Goal: Task Accomplishment & Management: Manage account settings

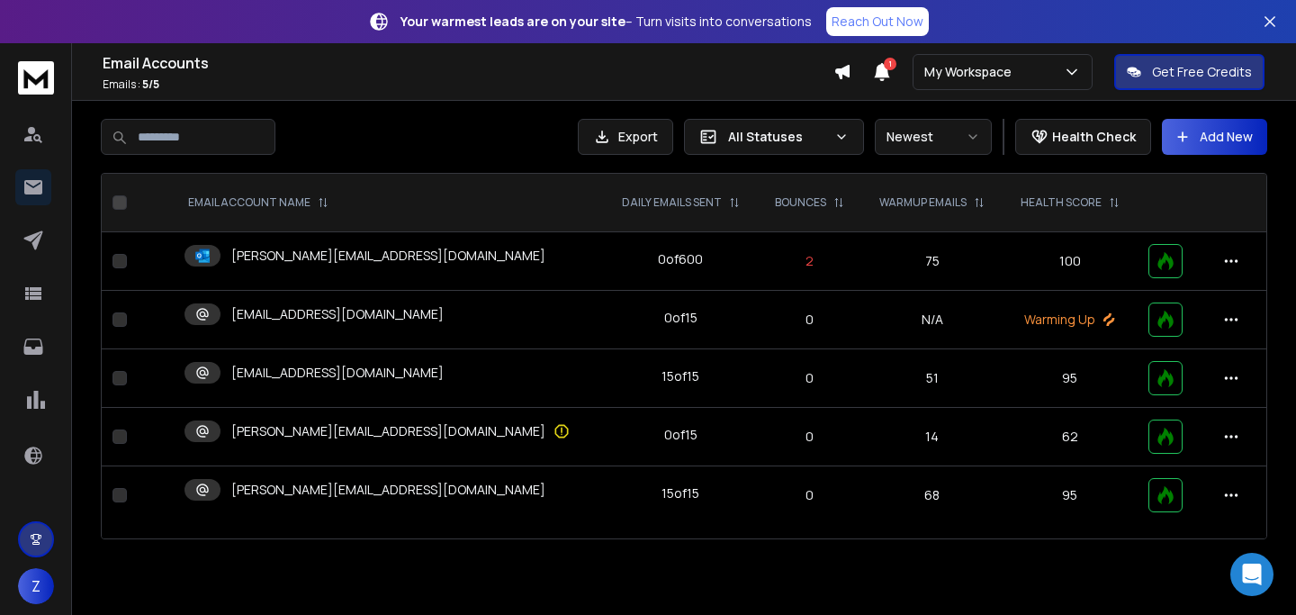
click at [303, 253] on p "[PERSON_NAME][EMAIL_ADDRESS][DOMAIN_NAME]" at bounding box center [388, 256] width 314 height 18
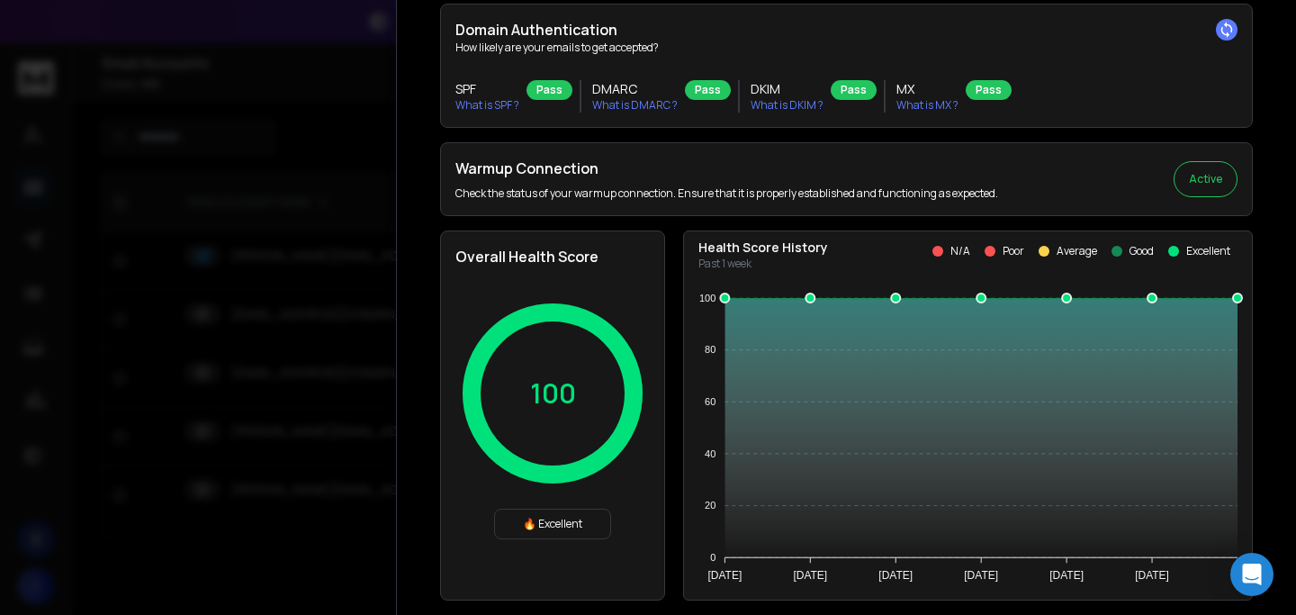
scroll to position [814, 0]
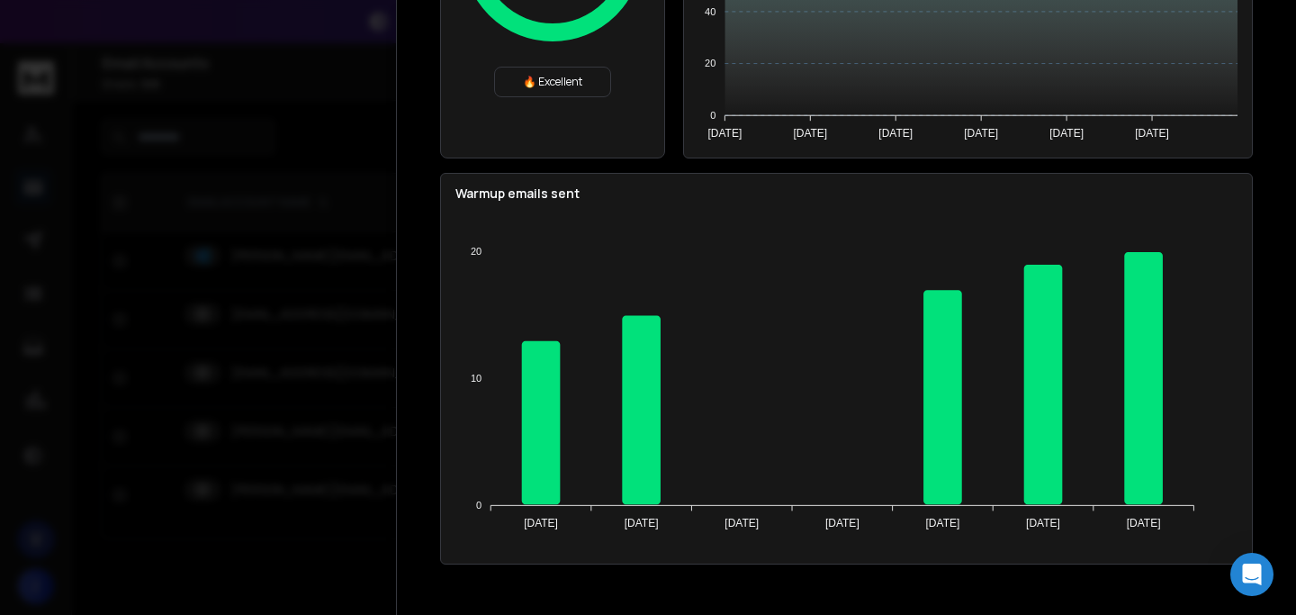
click at [271, 369] on div at bounding box center [648, 307] width 1296 height 615
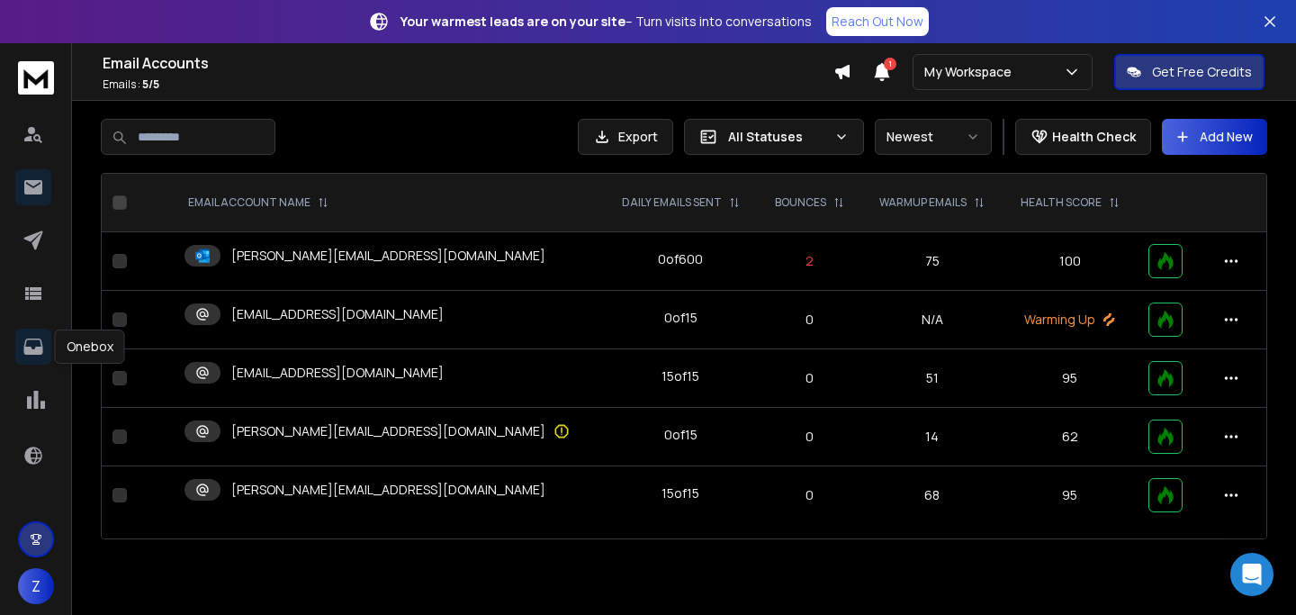
click at [29, 342] on icon at bounding box center [34, 347] width 22 height 22
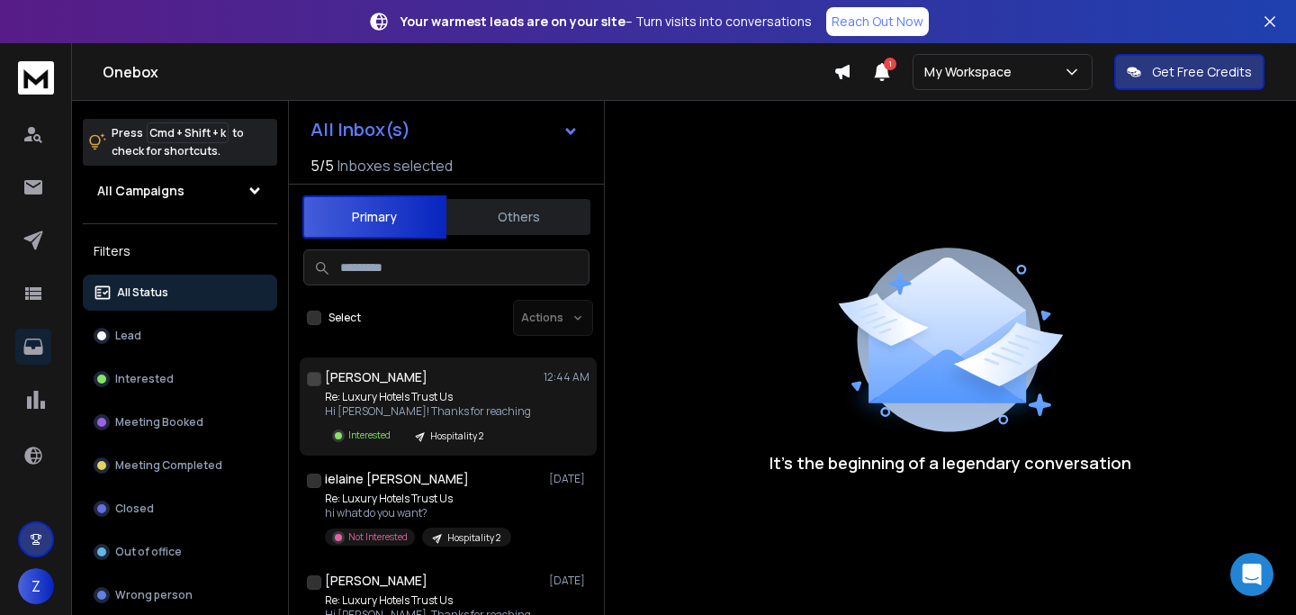
scroll to position [13, 0]
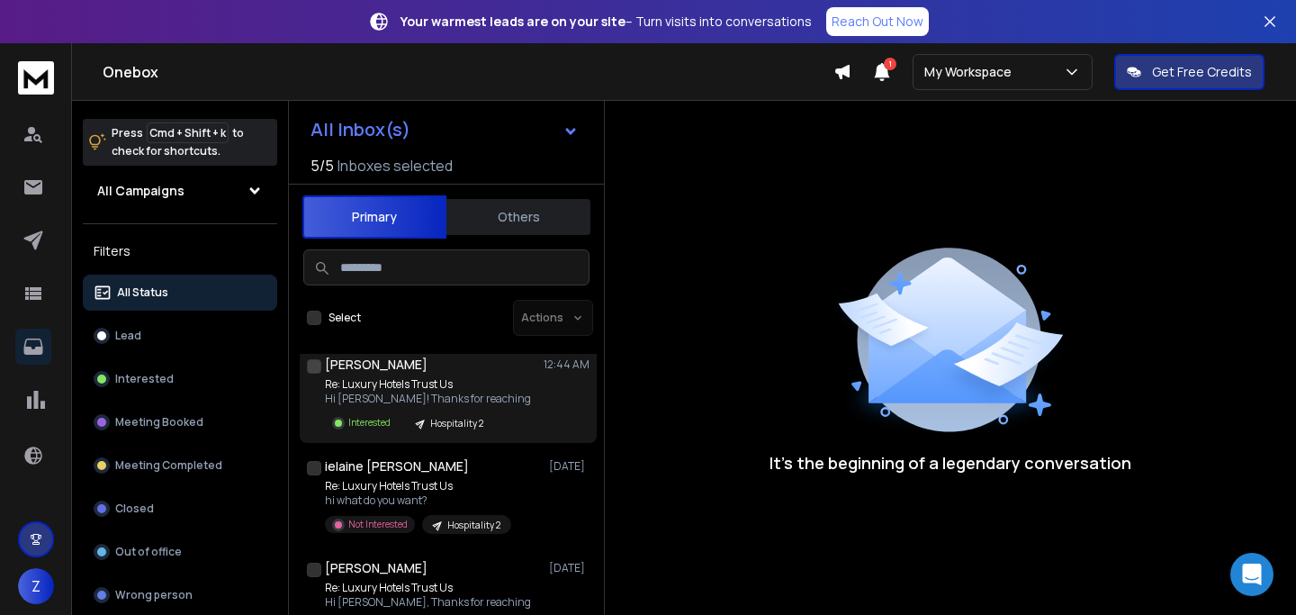
click at [438, 376] on div "[PERSON_NAME] 12:44 AM Re: Luxury Hotels Trust Us Hi Zac! Thanks for reaching I…" at bounding box center [457, 394] width 265 height 77
click at [371, 387] on p "Re: Luxury Hotels Trust Us" at bounding box center [428, 384] width 206 height 14
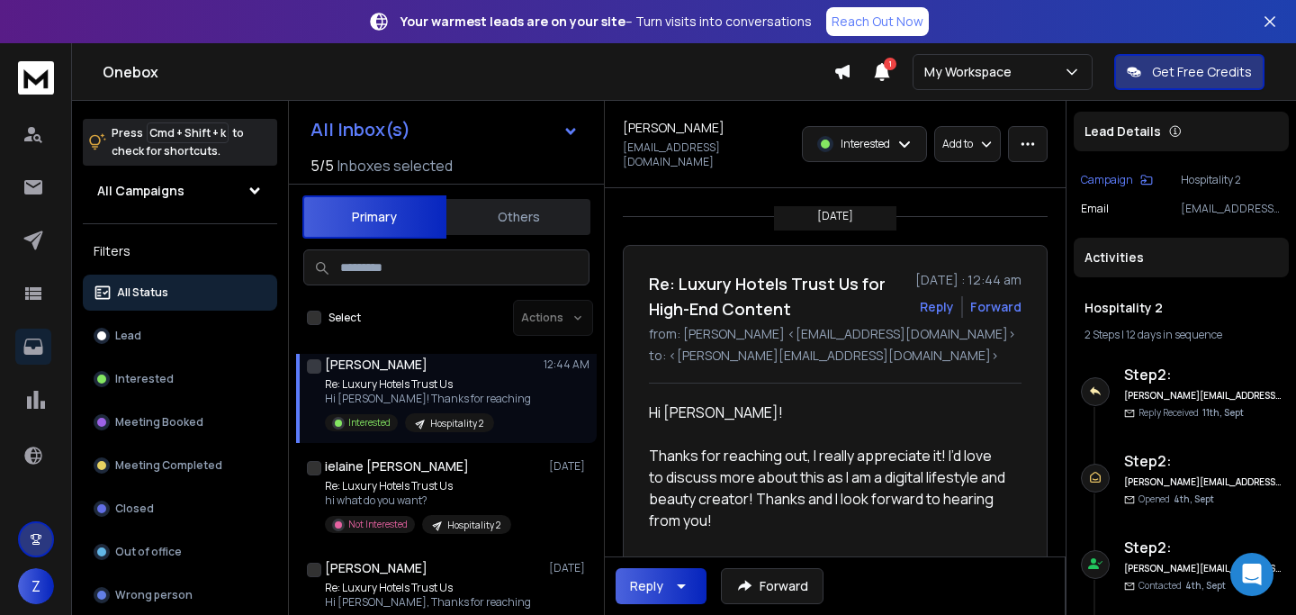
scroll to position [15, 0]
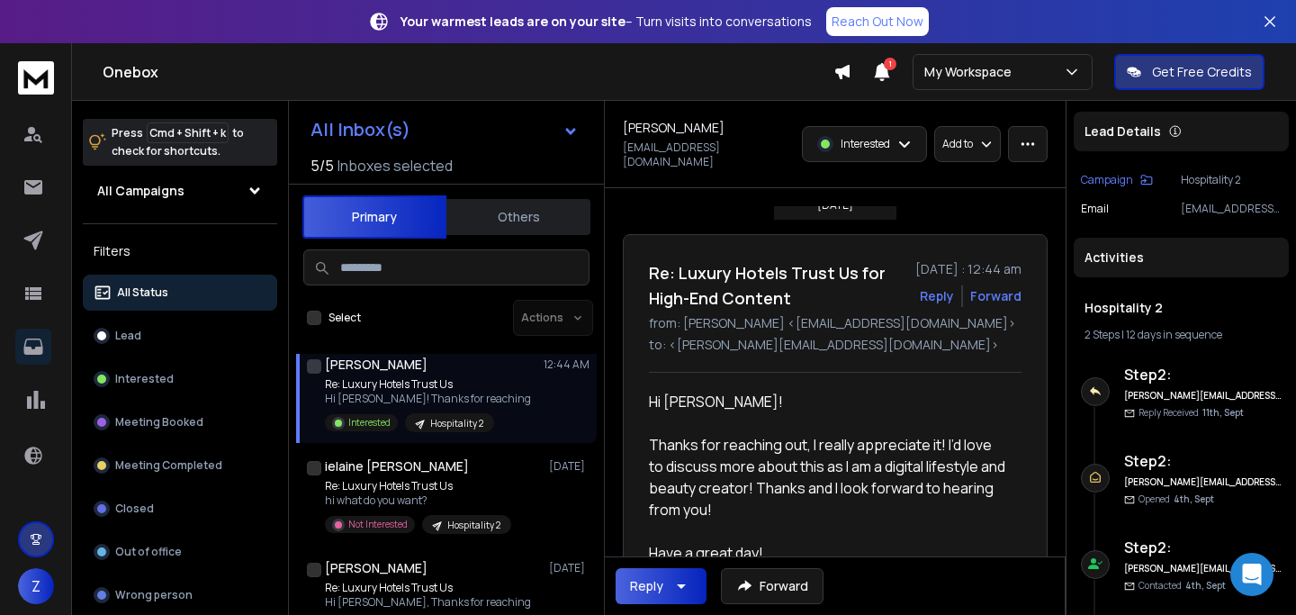
drag, startPoint x: 788, startPoint y: 313, endPoint x: 971, endPoint y: 309, distance: 183.7
click at [971, 314] on p "from: [PERSON_NAME] <[EMAIL_ADDRESS][DOMAIN_NAME]>" at bounding box center [835, 323] width 373 height 18
copy p "[EMAIL_ADDRESS][DOMAIN_NAME]"
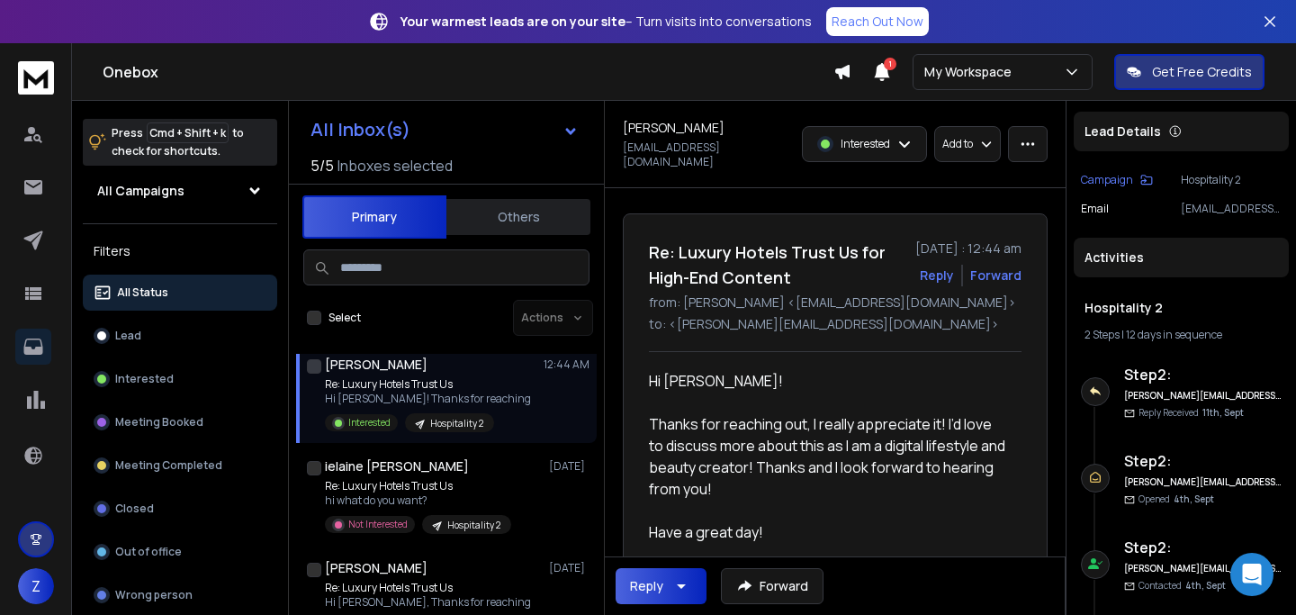
click at [886, 462] on div "Thanks for reaching out, I really appreciate it! I’d love to discuss more about…" at bounding box center [828, 456] width 358 height 86
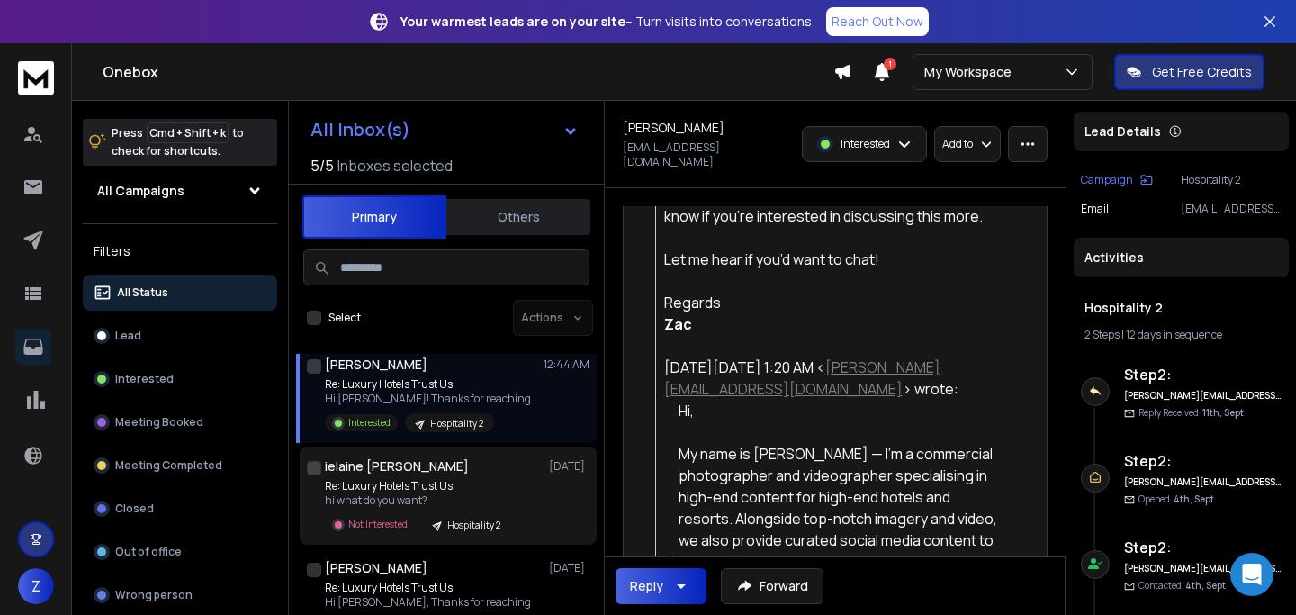
scroll to position [41, 0]
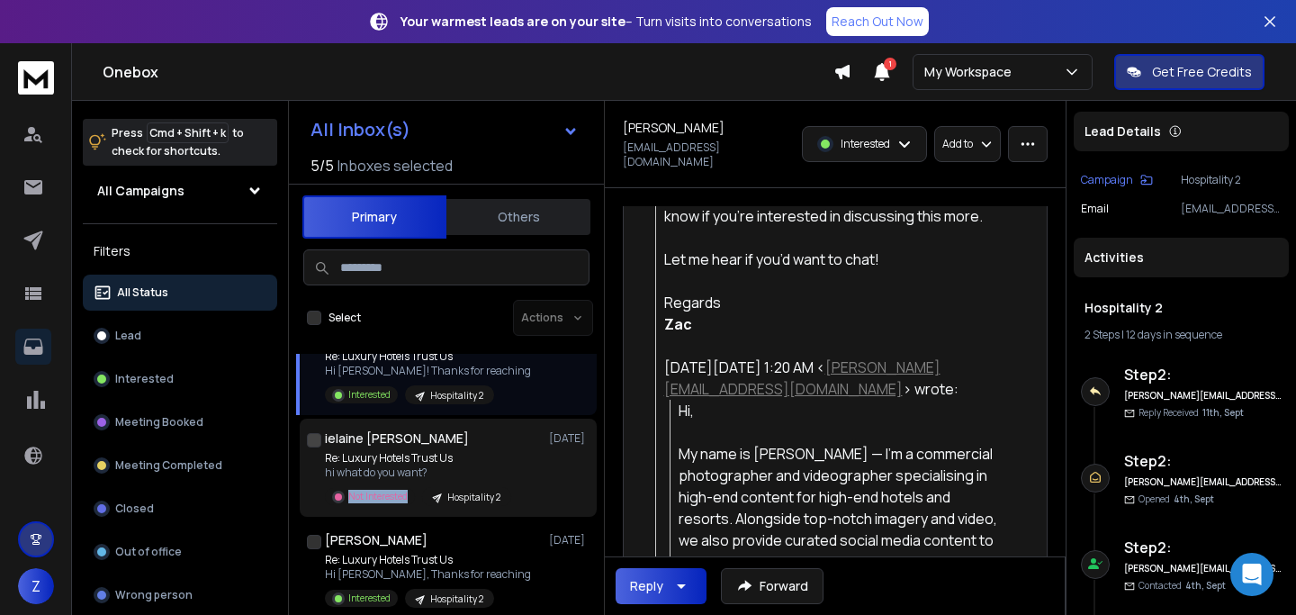
click at [428, 479] on div "Re: Luxury Hotels Trust Us hi what do you want? Not Interested Hospitality 2" at bounding box center [418, 478] width 186 height 55
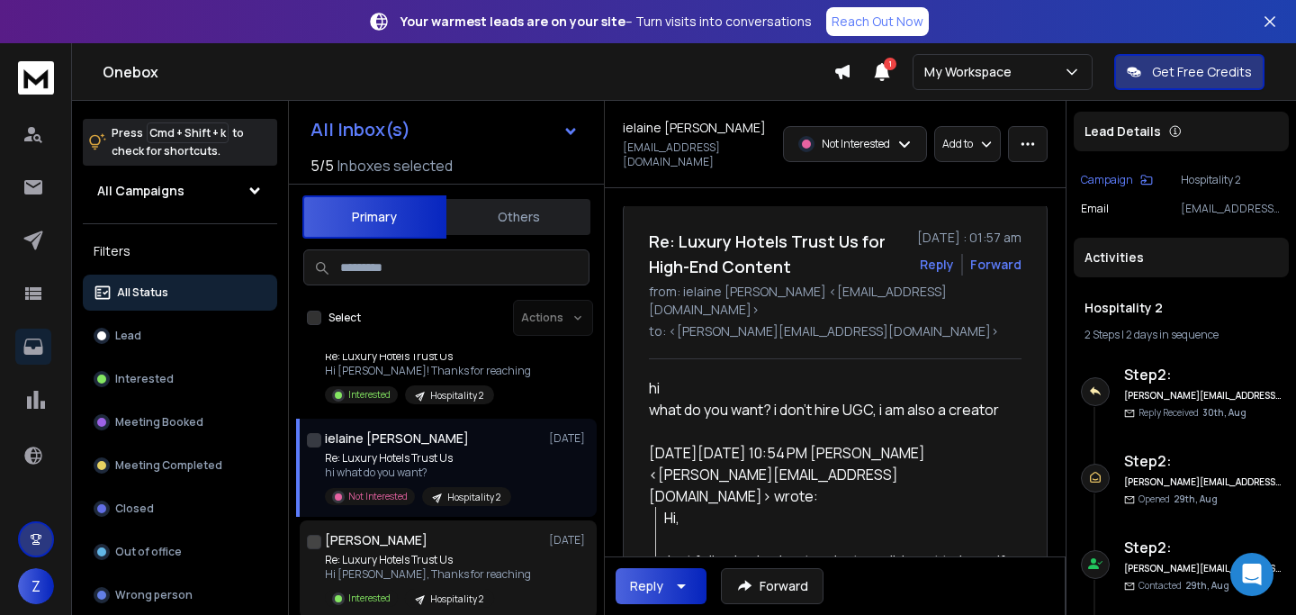
click at [412, 559] on p "Re: Luxury Hotels Trust Us" at bounding box center [428, 560] width 206 height 14
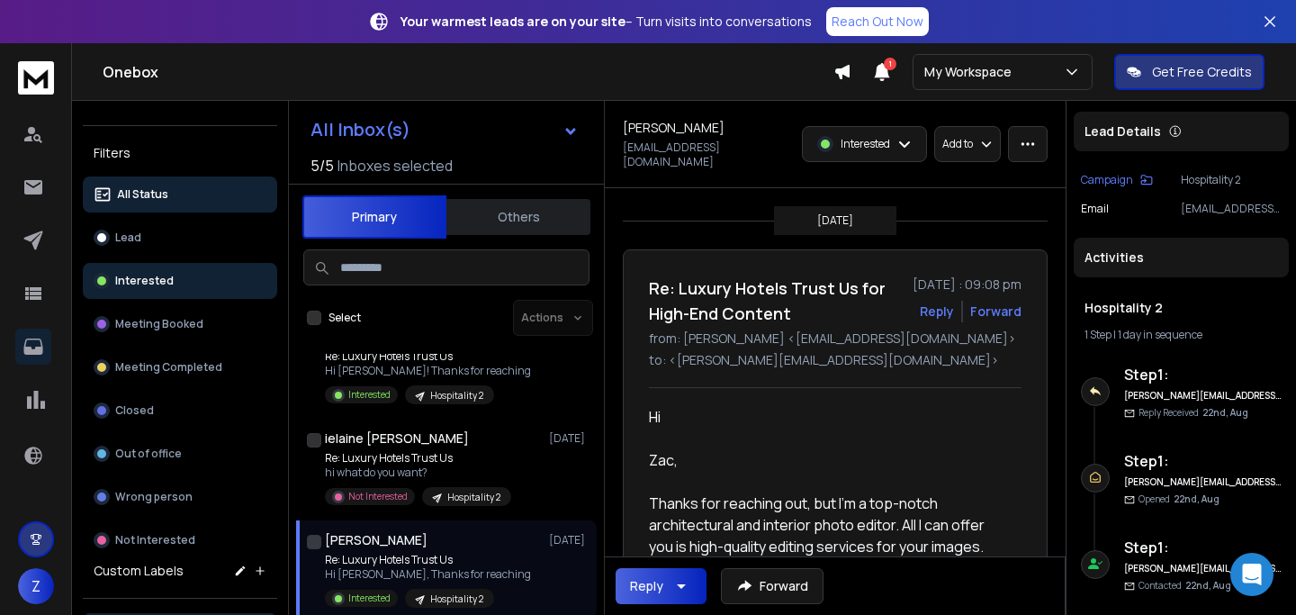
scroll to position [94, 0]
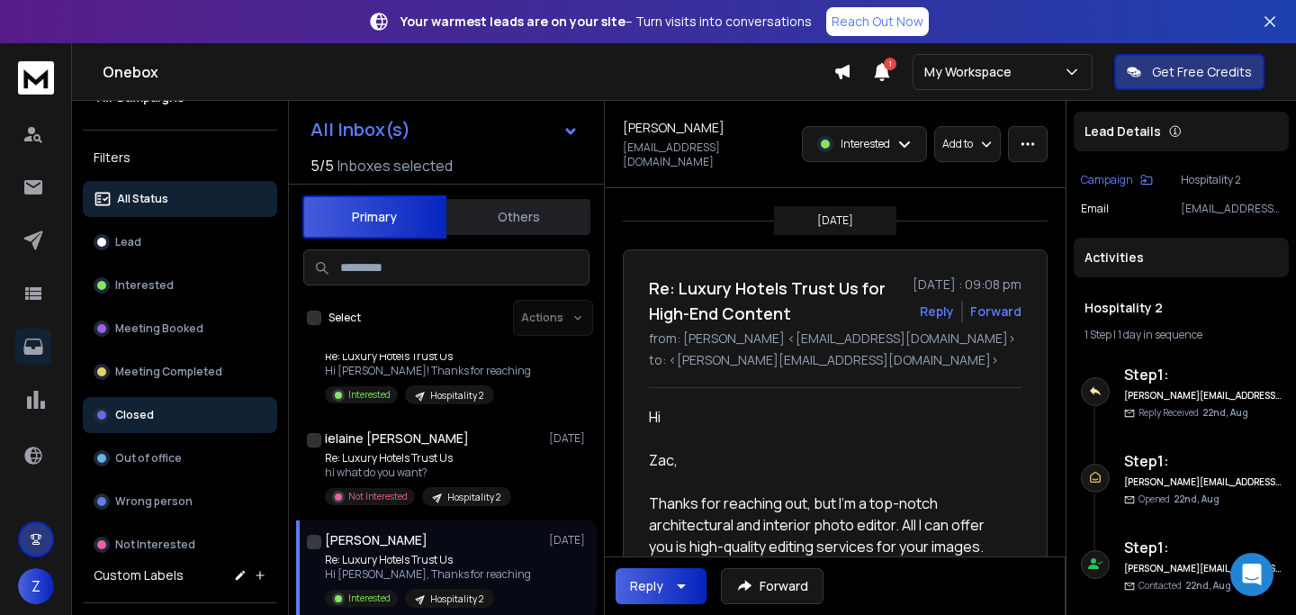
click at [149, 411] on p "Closed" at bounding box center [134, 415] width 39 height 14
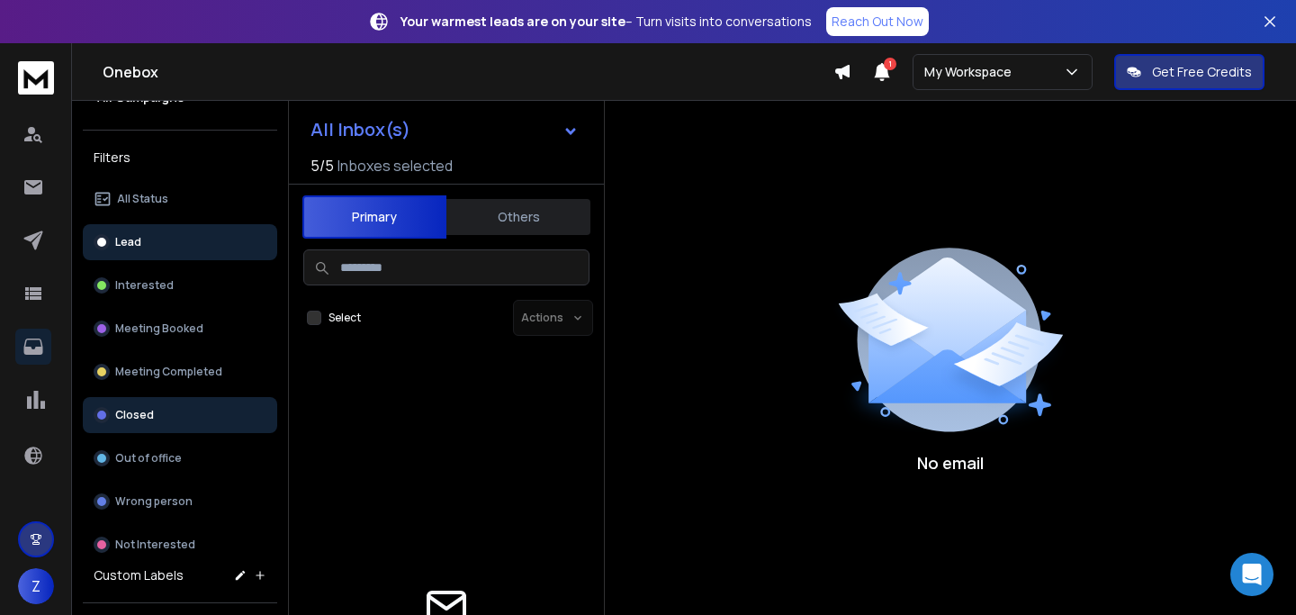
scroll to position [0, 0]
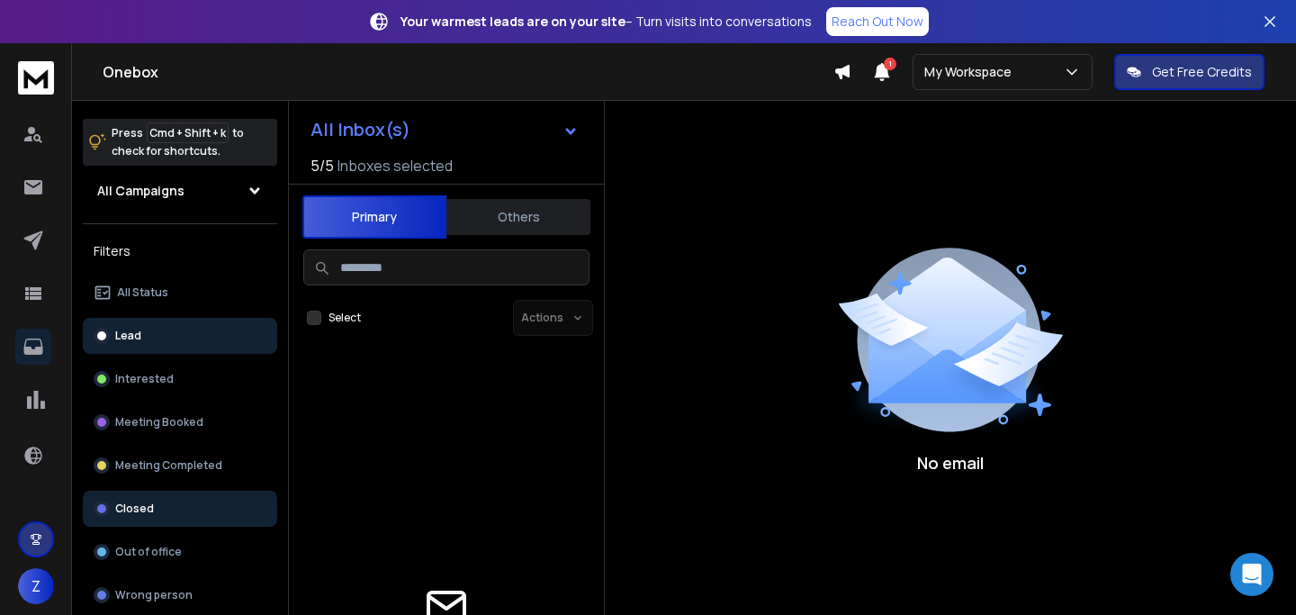
click at [145, 329] on button "Lead" at bounding box center [180, 336] width 194 height 36
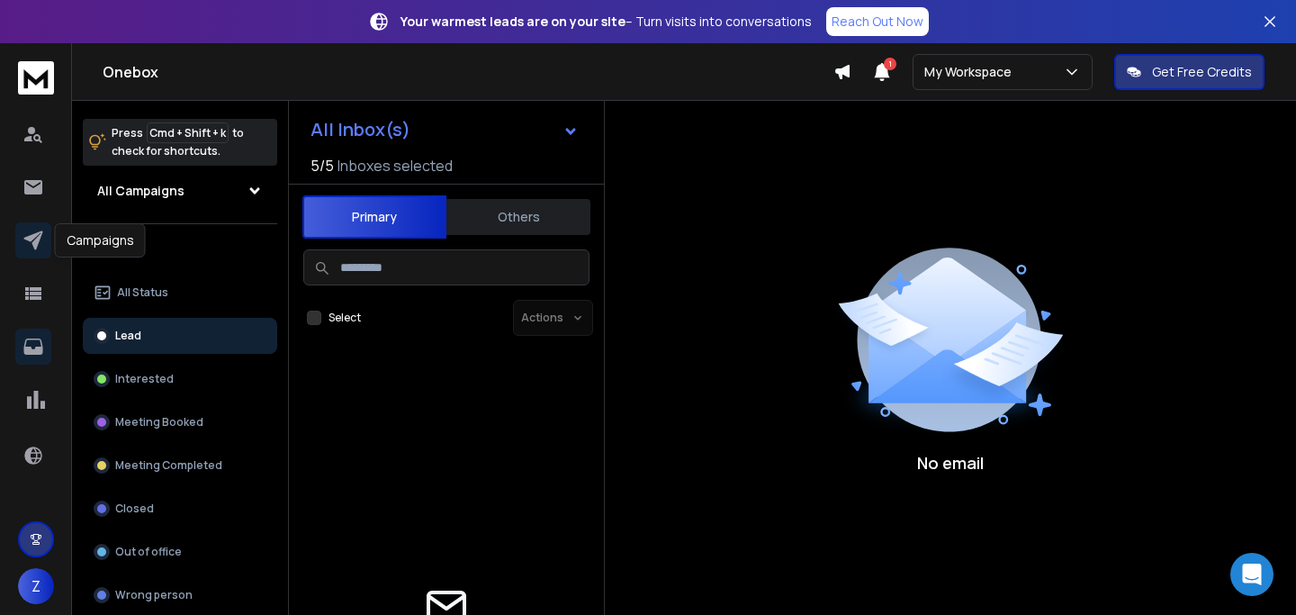
click at [31, 251] on link at bounding box center [33, 240] width 36 height 36
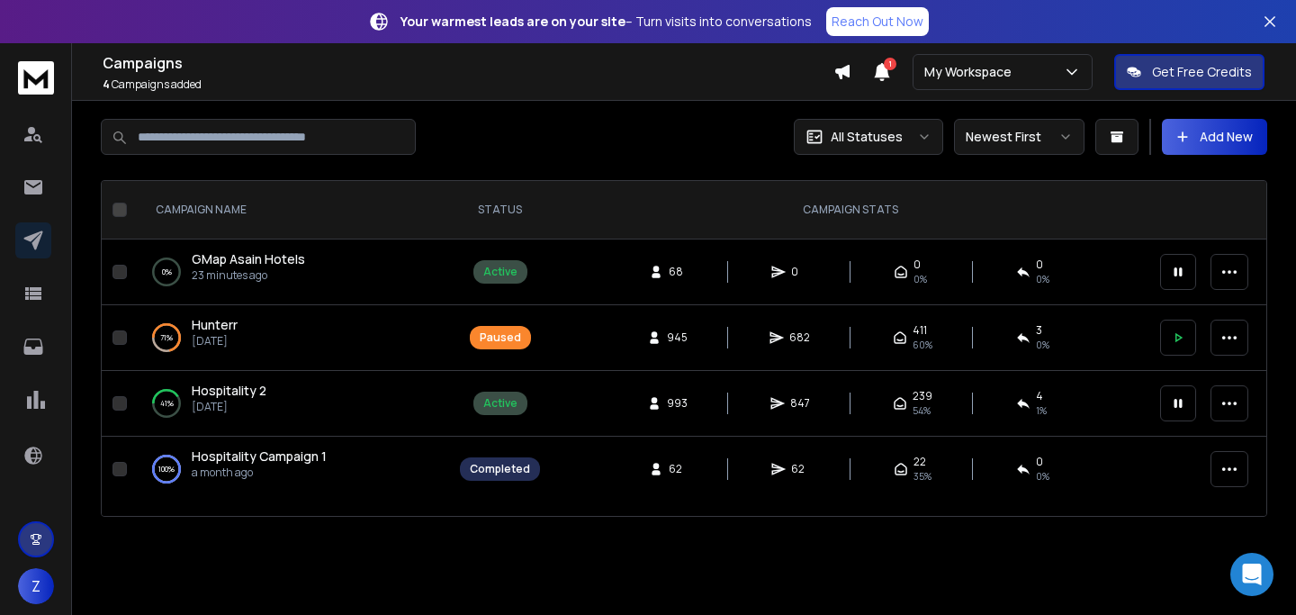
click at [834, 396] on div "993 847 239 54 % 4 1 %" at bounding box center [851, 403] width 450 height 29
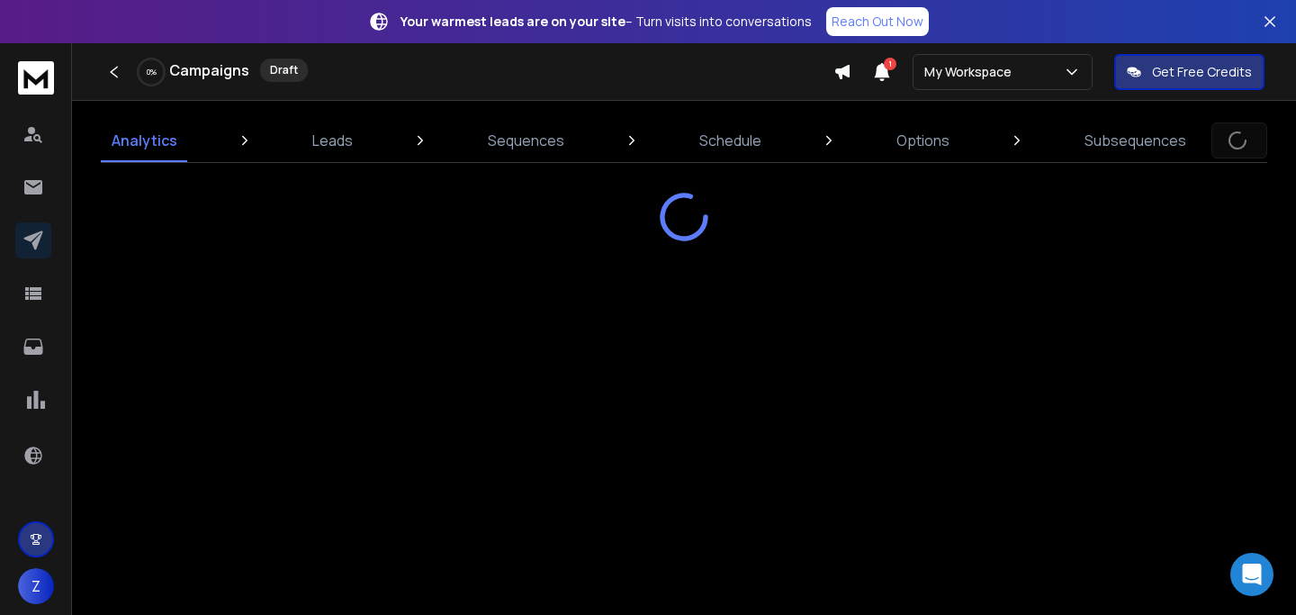
click at [219, 394] on div at bounding box center [684, 495] width 1152 height 615
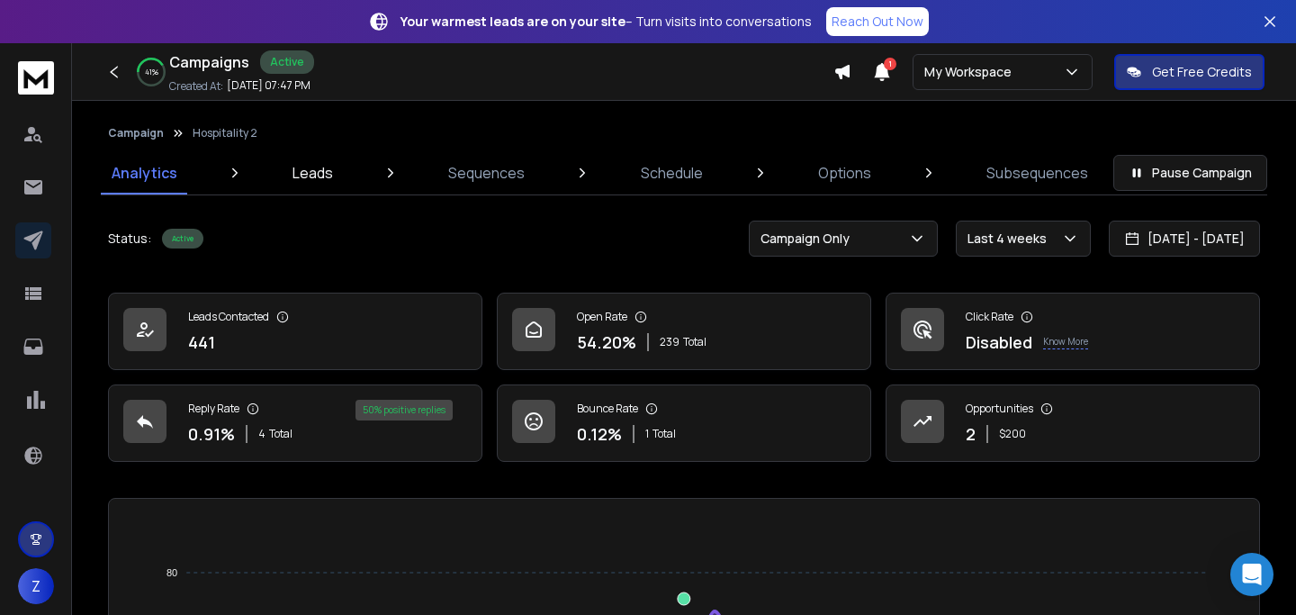
click at [311, 176] on p "Leads" at bounding box center [313, 173] width 41 height 22
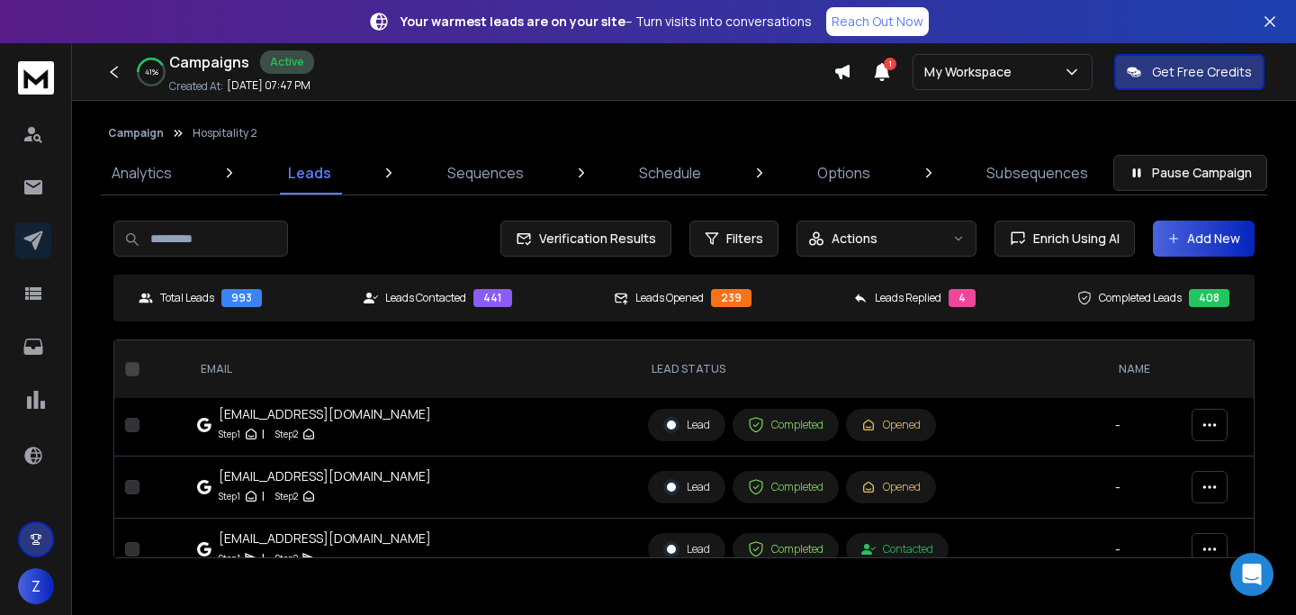
scroll to position [2833, 0]
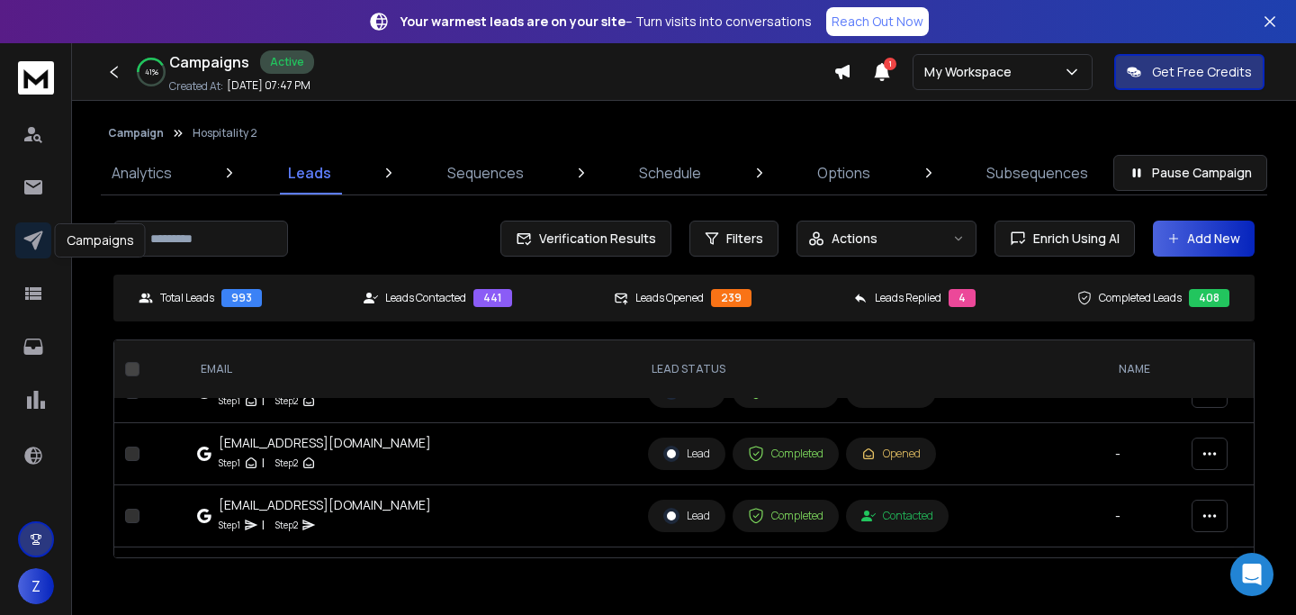
click at [24, 242] on icon at bounding box center [34, 241] width 22 height 22
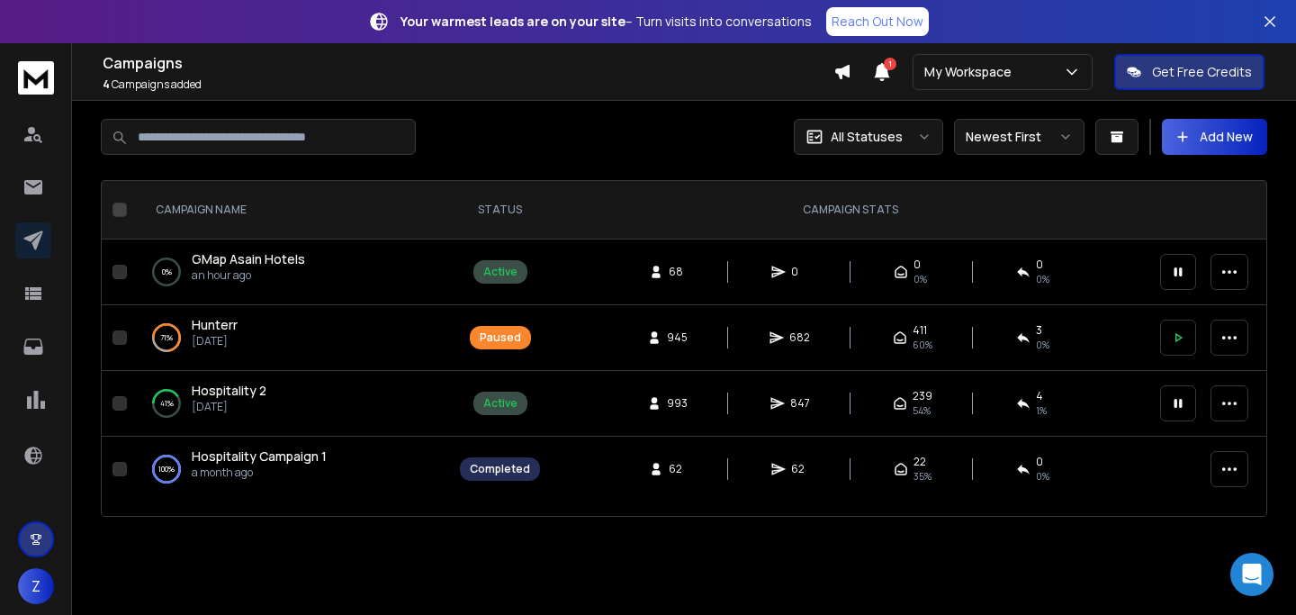
click at [276, 344] on div "71 % Hunterr [DATE]" at bounding box center [291, 337] width 279 height 43
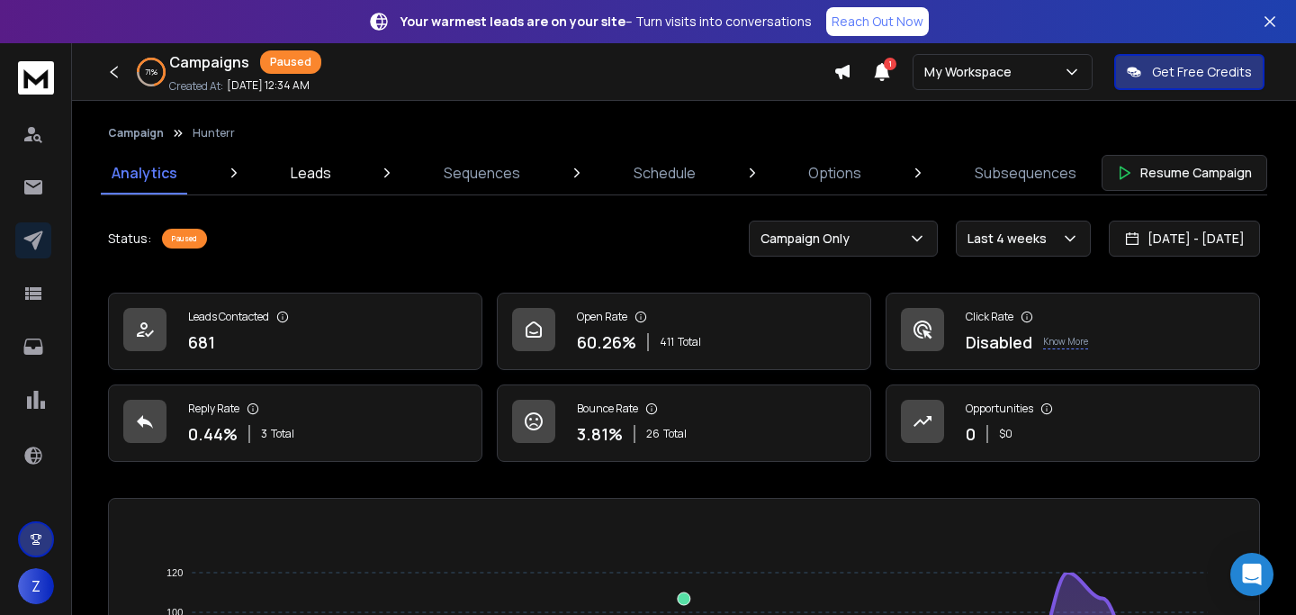
click at [299, 185] on link "Leads" at bounding box center [311, 172] width 62 height 43
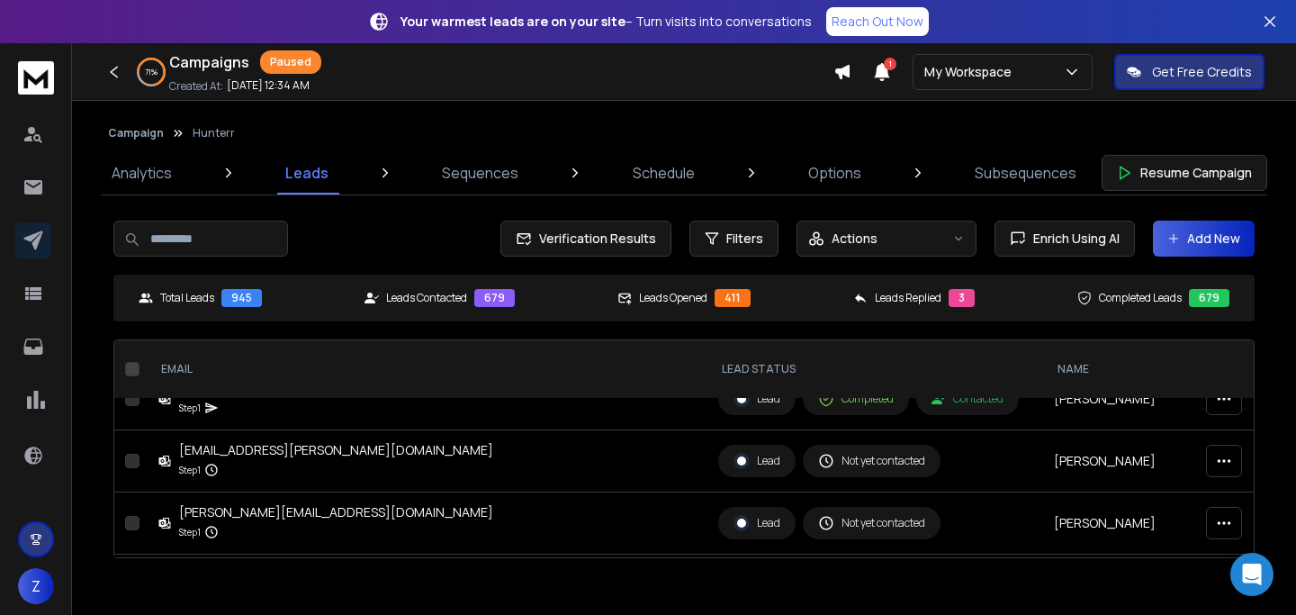
scroll to position [2953, 0]
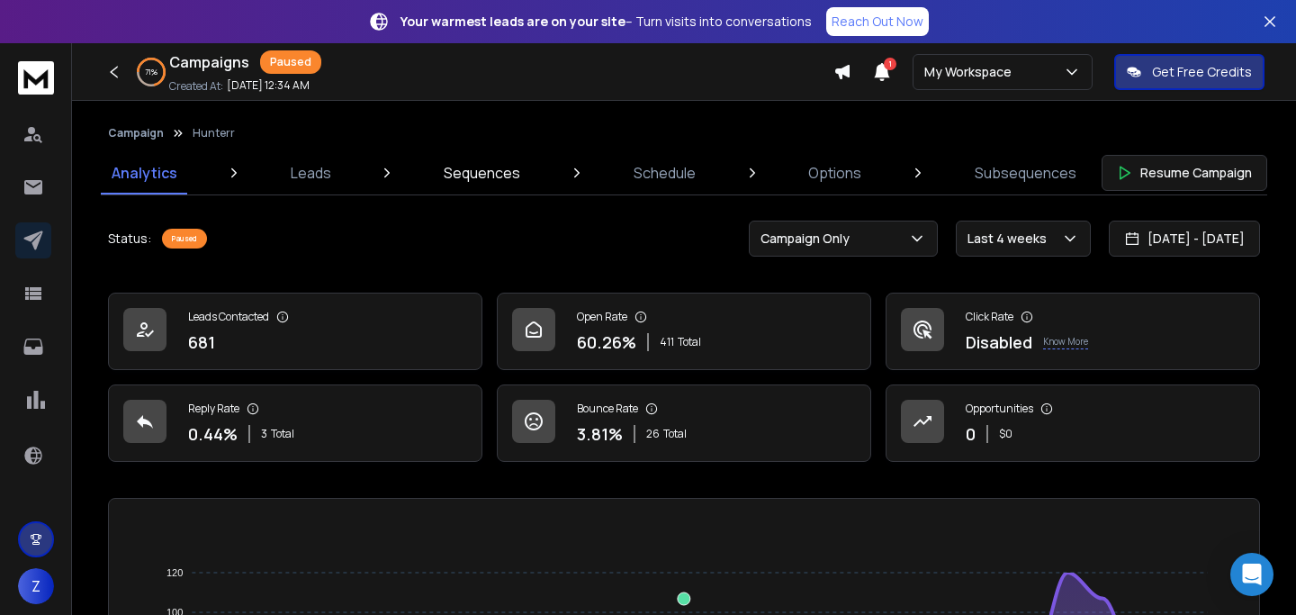
click at [493, 186] on link "Sequences" at bounding box center [482, 172] width 98 height 43
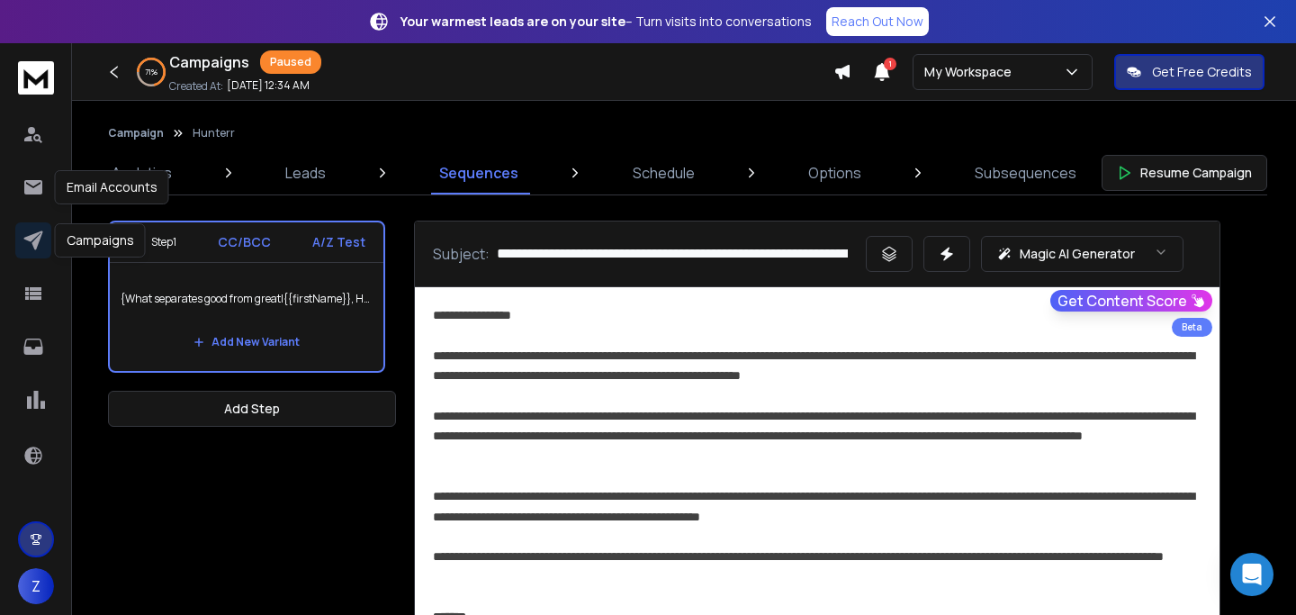
click at [39, 234] on icon at bounding box center [34, 241] width 22 height 22
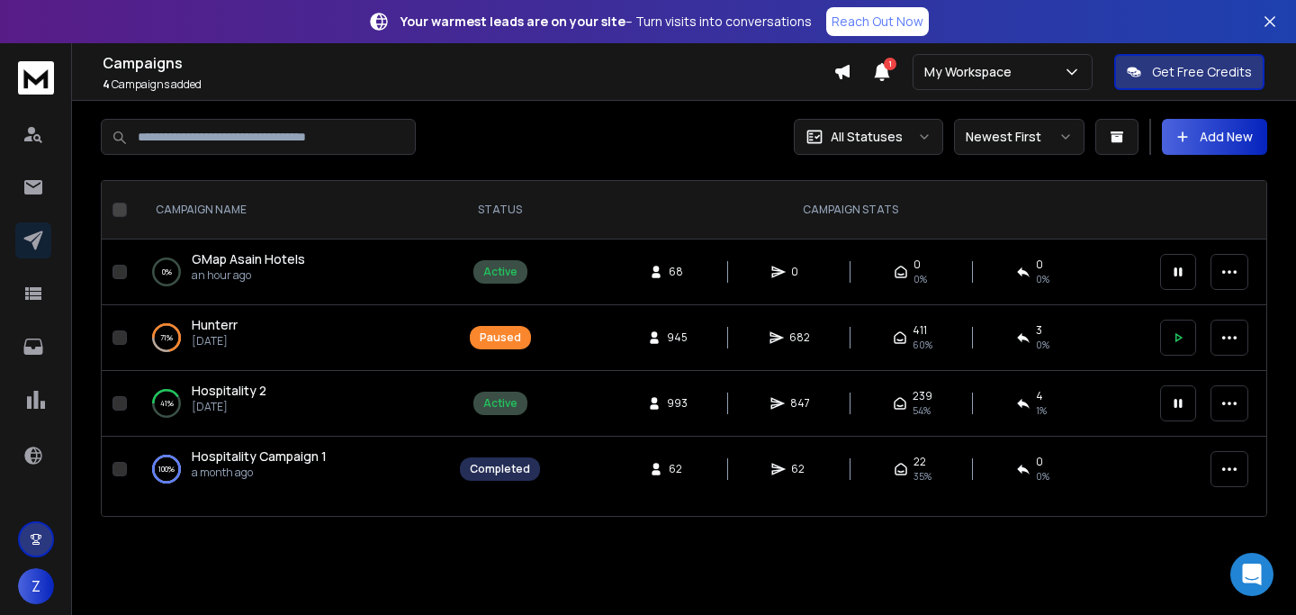
click at [221, 262] on span "GMap Asain Hotels" at bounding box center [248, 258] width 113 height 17
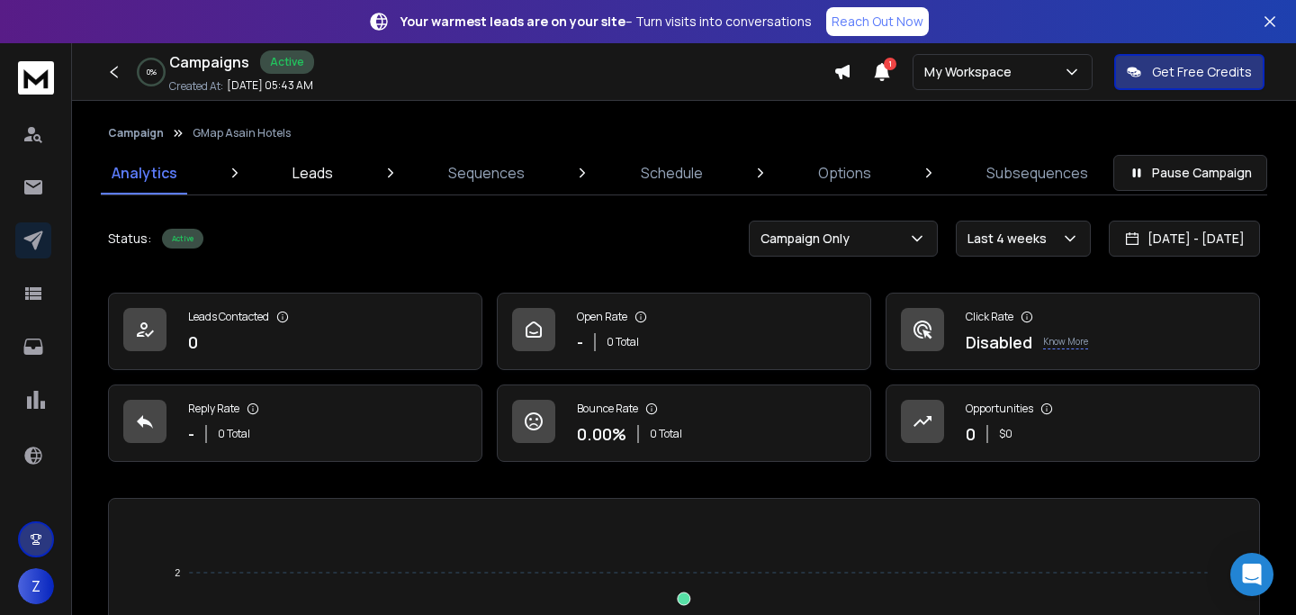
click at [312, 179] on p "Leads" at bounding box center [313, 173] width 41 height 22
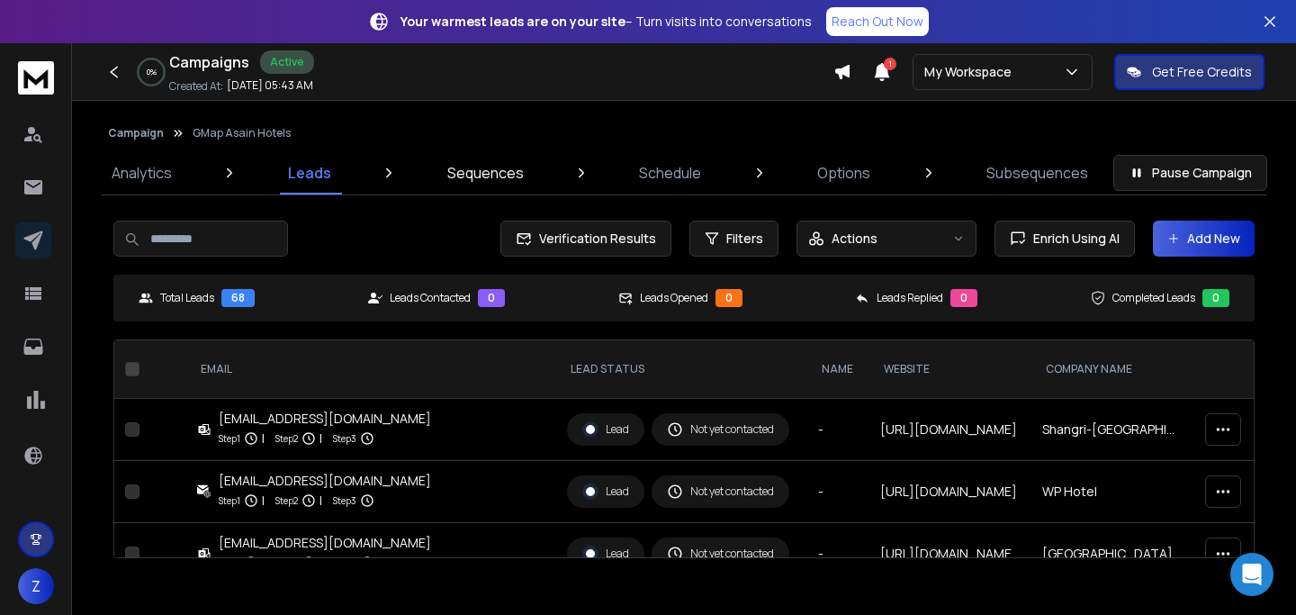
click at [481, 176] on p "Sequences" at bounding box center [485, 173] width 77 height 22
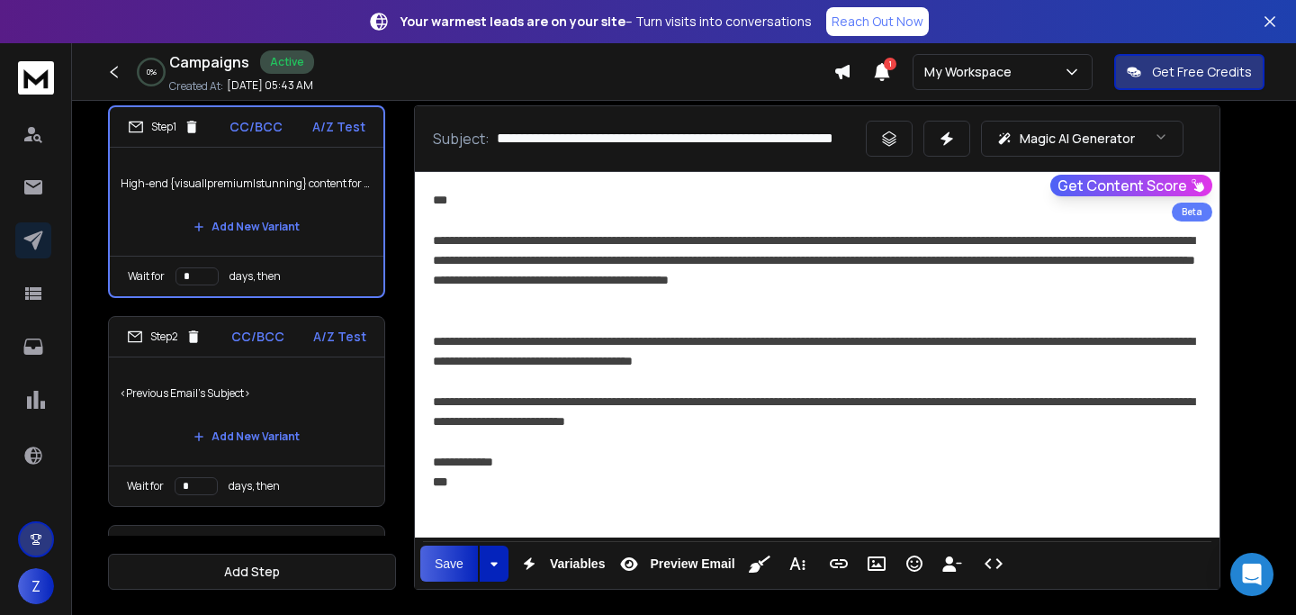
scroll to position [103, 0]
